Goal: Transaction & Acquisition: Obtain resource

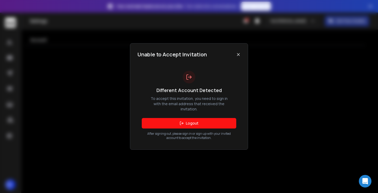
click at [240, 56] on icon at bounding box center [239, 55] width 4 height 4
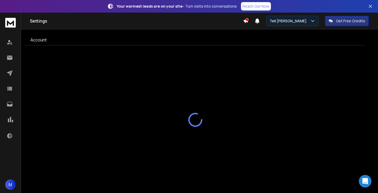
click at [304, 19] on div "Tell [PERSON_NAME]" at bounding box center [293, 20] width 46 height 5
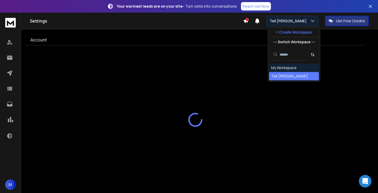
click at [304, 19] on div "Tell [PERSON_NAME]" at bounding box center [293, 20] width 46 height 5
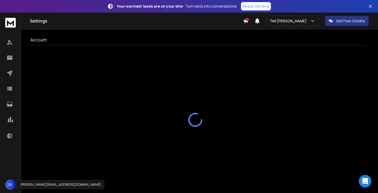
click at [9, 184] on span "M" at bounding box center [10, 185] width 11 height 11
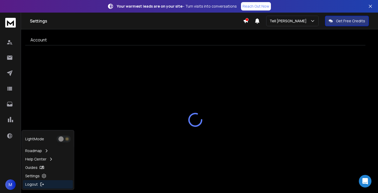
click at [37, 183] on p "Logout" at bounding box center [31, 184] width 13 height 5
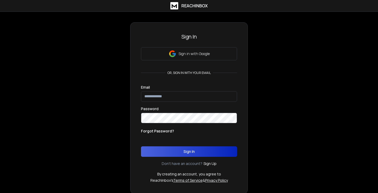
type input "**********"
click at [177, 149] on button "Sign In" at bounding box center [189, 152] width 96 height 11
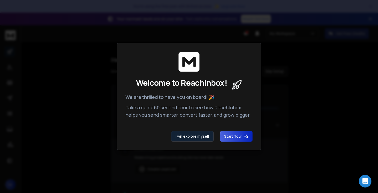
click at [199, 138] on button "I will explore myself" at bounding box center [192, 136] width 43 height 11
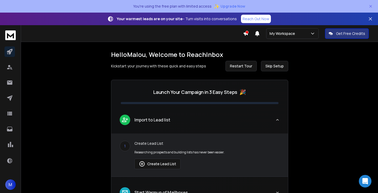
scroll to position [9, 0]
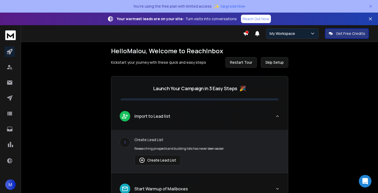
click at [304, 31] on div "My Workspace" at bounding box center [293, 33] width 46 height 5
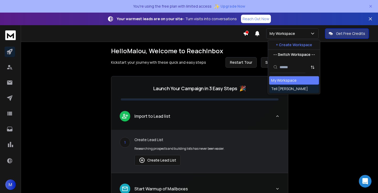
click at [286, 91] on div "Tell [PERSON_NAME]" at bounding box center [289, 88] width 37 height 5
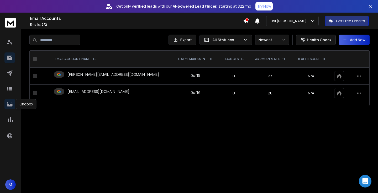
click at [11, 107] on link at bounding box center [9, 104] width 11 height 11
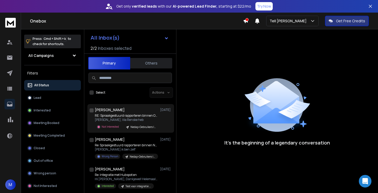
click at [133, 122] on p "Dag Daan, Via Renske heb" at bounding box center [126, 120] width 63 height 4
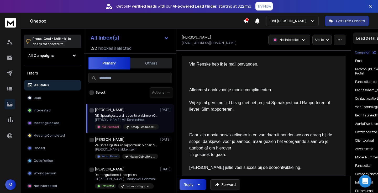
scroll to position [105, 0]
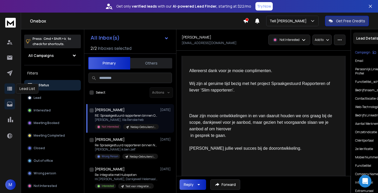
click at [9, 90] on icon at bounding box center [9, 89] width 5 height 4
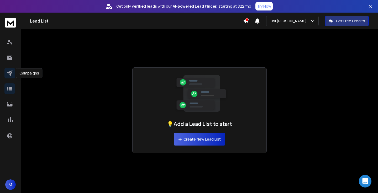
click at [11, 74] on icon at bounding box center [10, 73] width 6 height 6
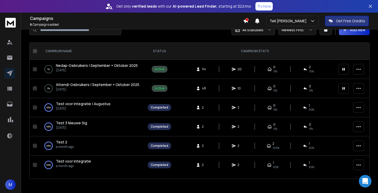
scroll to position [11, 0]
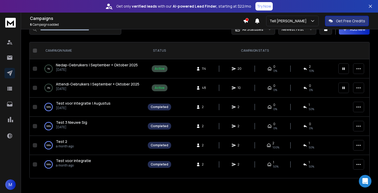
click at [101, 63] on span "Nedap-Gebruikers | September + Oktober 2025" at bounding box center [97, 65] width 82 height 5
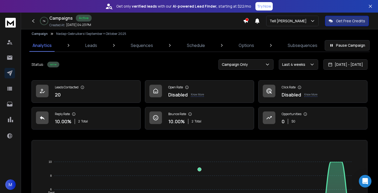
scroll to position [4, 0]
click at [74, 91] on div "Leads Contacted 20" at bounding box center [69, 92] width 29 height 14
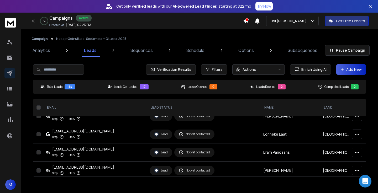
scroll to position [697, 1]
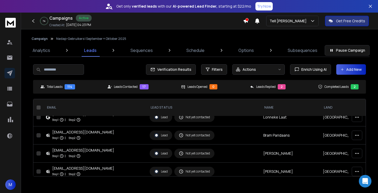
click at [337, 90] on div "Total Leads 114 Leads Contacted 17 Leads Opened 0 Leads Replied 2 Completed Lea…" at bounding box center [199, 87] width 333 height 14
click at [329, 86] on p "Completed Leads" at bounding box center [337, 87] width 24 height 4
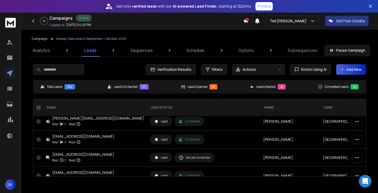
scroll to position [1981, 1]
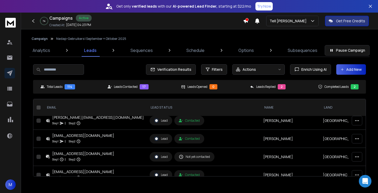
click at [187, 138] on div "Contacted" at bounding box center [189, 139] width 21 height 4
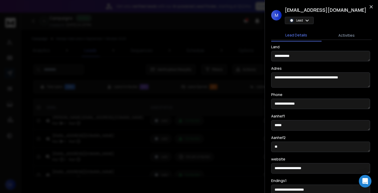
click at [369, 4] on icon "button" at bounding box center [371, 6] width 5 height 5
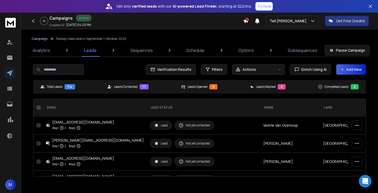
scroll to position [922, 1]
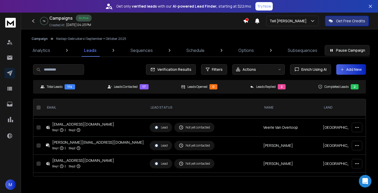
click at [110, 69] on div "Verification Results Filters Actions Enrich Using AI Add New" at bounding box center [199, 69] width 333 height 11
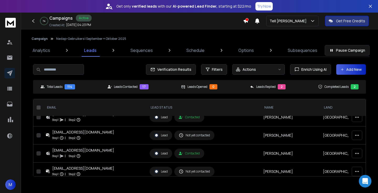
scroll to position [2011, 1]
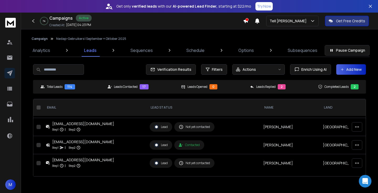
click at [177, 110] on th "LEAD STATUS" at bounding box center [204, 107] width 114 height 17
click at [54, 18] on h1 "Campaigns" at bounding box center [60, 18] width 23 height 6
click at [11, 91] on icon at bounding box center [10, 89] width 6 height 6
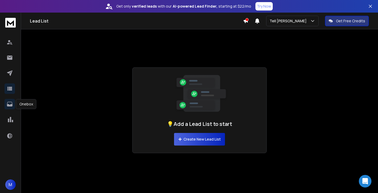
click at [5, 105] on link at bounding box center [9, 104] width 11 height 11
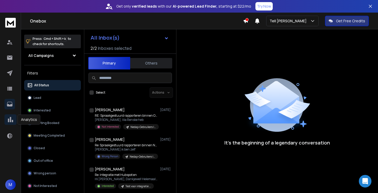
click at [9, 121] on icon at bounding box center [10, 119] width 5 height 5
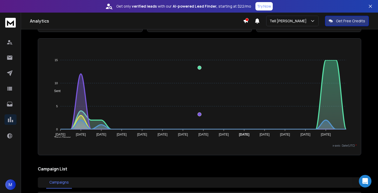
scroll to position [77, 0]
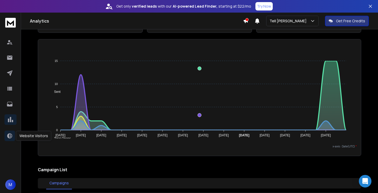
click at [8, 133] on link at bounding box center [9, 136] width 11 height 11
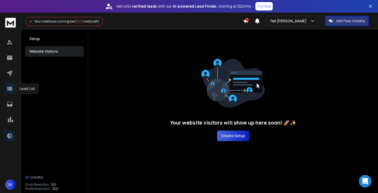
click at [9, 84] on link at bounding box center [9, 89] width 11 height 11
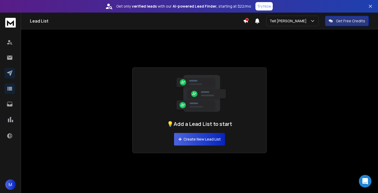
click at [9, 68] on link at bounding box center [9, 73] width 11 height 11
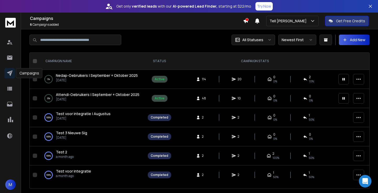
click at [79, 75] on span "Nedap-Gebruikers | September + Oktober 2025" at bounding box center [97, 75] width 82 height 5
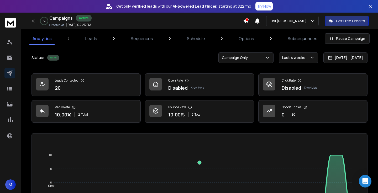
scroll to position [13, 0]
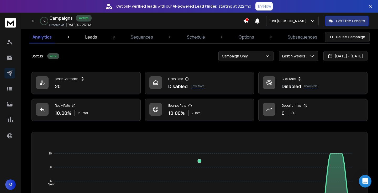
click at [90, 38] on p "Leads" at bounding box center [91, 37] width 12 height 6
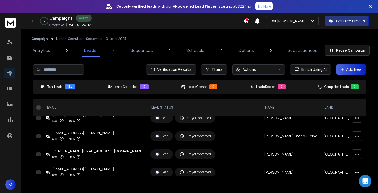
scroll to position [239, 0]
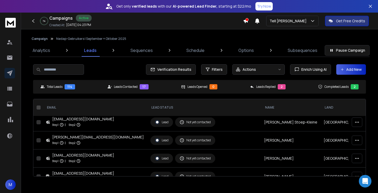
click at [155, 109] on th "LEAD STATUS" at bounding box center [204, 107] width 114 height 17
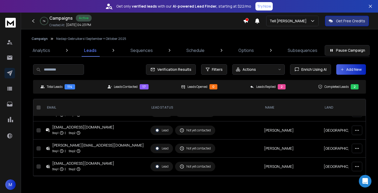
scroll to position [0, 0]
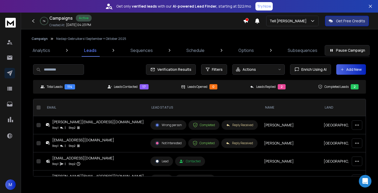
click at [191, 105] on th "LEAD STATUS" at bounding box center [204, 107] width 114 height 17
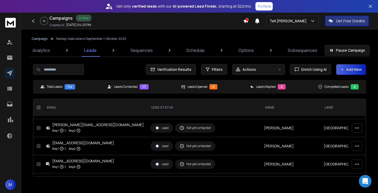
scroll to position [254, 0]
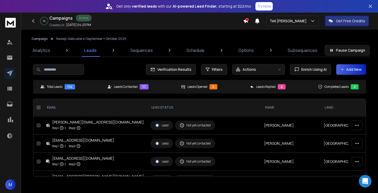
click at [134, 89] on div "Leads Contacted 17" at bounding box center [128, 86] width 41 height 5
click at [133, 87] on p "Leads Contacted" at bounding box center [126, 87] width 24 height 4
click at [145, 89] on div "17" at bounding box center [144, 86] width 9 height 5
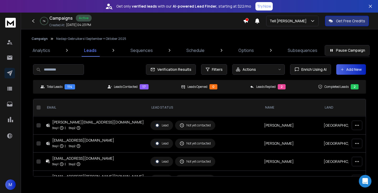
click at [145, 89] on div "17" at bounding box center [144, 86] width 9 height 5
click at [125, 86] on p "Leads Contacted" at bounding box center [126, 87] width 24 height 4
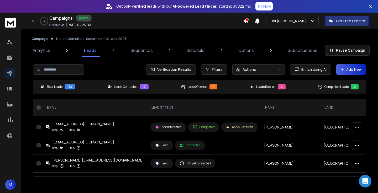
scroll to position [0, 0]
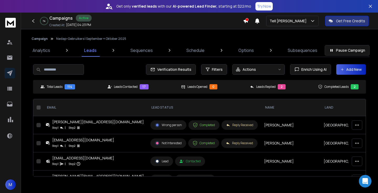
click at [134, 88] on p "Leads Contacted" at bounding box center [126, 87] width 24 height 4
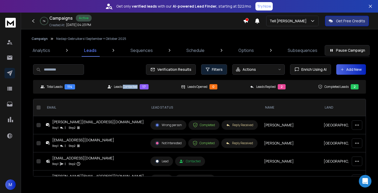
click at [214, 73] on button "Filters" at bounding box center [214, 69] width 26 height 11
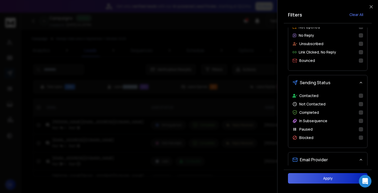
scroll to position [58, 0]
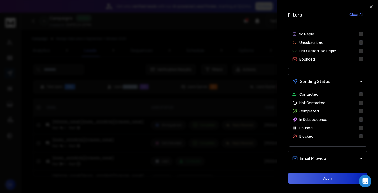
click at [364, 111] on div "Contacted Not Contacted Completed In Subsequence Paused Blocked" at bounding box center [328, 119] width 79 height 55
click at [361, 95] on button "Contacted" at bounding box center [361, 95] width 4 height 4
click at [325, 180] on button "Apply" at bounding box center [328, 178] width 80 height 11
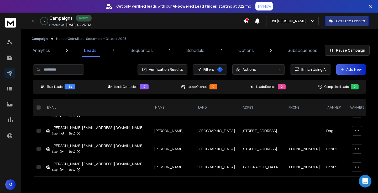
scroll to position [49, 0]
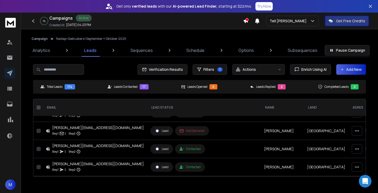
scroll to position [13, 0]
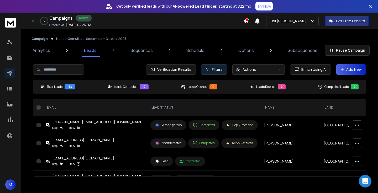
click at [209, 71] on icon "button" at bounding box center [208, 70] width 4 height 4
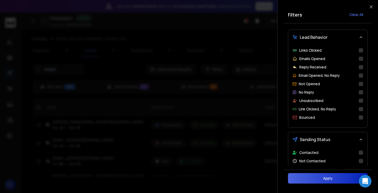
click at [361, 154] on button "Contacted" at bounding box center [361, 153] width 4 height 4
click at [329, 176] on button "Apply" at bounding box center [328, 178] width 80 height 11
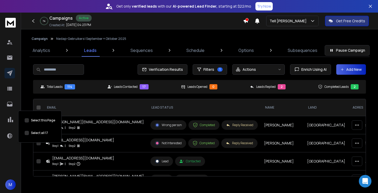
click at [37, 108] on button "Select this Page" at bounding box center [39, 108] width 4 height 4
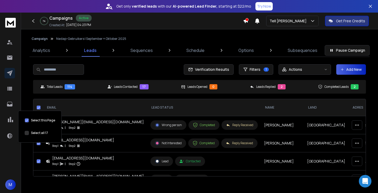
click at [32, 135] on label "Select all 17" at bounding box center [39, 133] width 17 height 4
click at [27, 135] on button "Select this Page" at bounding box center [27, 133] width 4 height 4
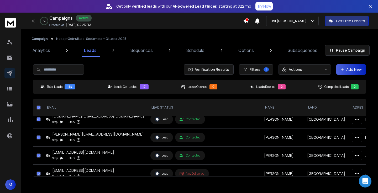
scroll to position [252, 0]
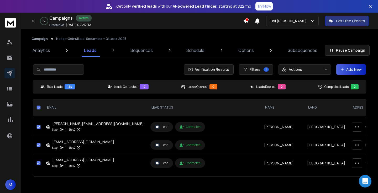
click at [358, 163] on icon "button" at bounding box center [357, 163] width 5 height 5
click at [324, 71] on button "Actions" at bounding box center [305, 69] width 53 height 11
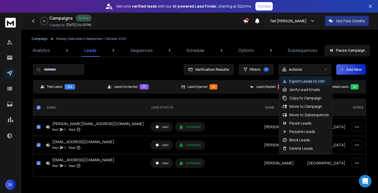
click at [309, 82] on p "Export Leads to CSV" at bounding box center [307, 81] width 35 height 5
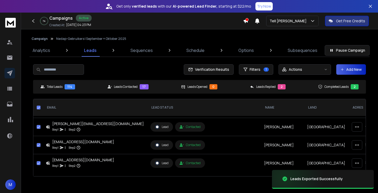
click at [314, 11] on div "Get only verified leads with our AI-powered Lead Finder, starting at $22/mo Try…" at bounding box center [189, 6] width 378 height 13
